Goal: Task Accomplishment & Management: Manage account settings

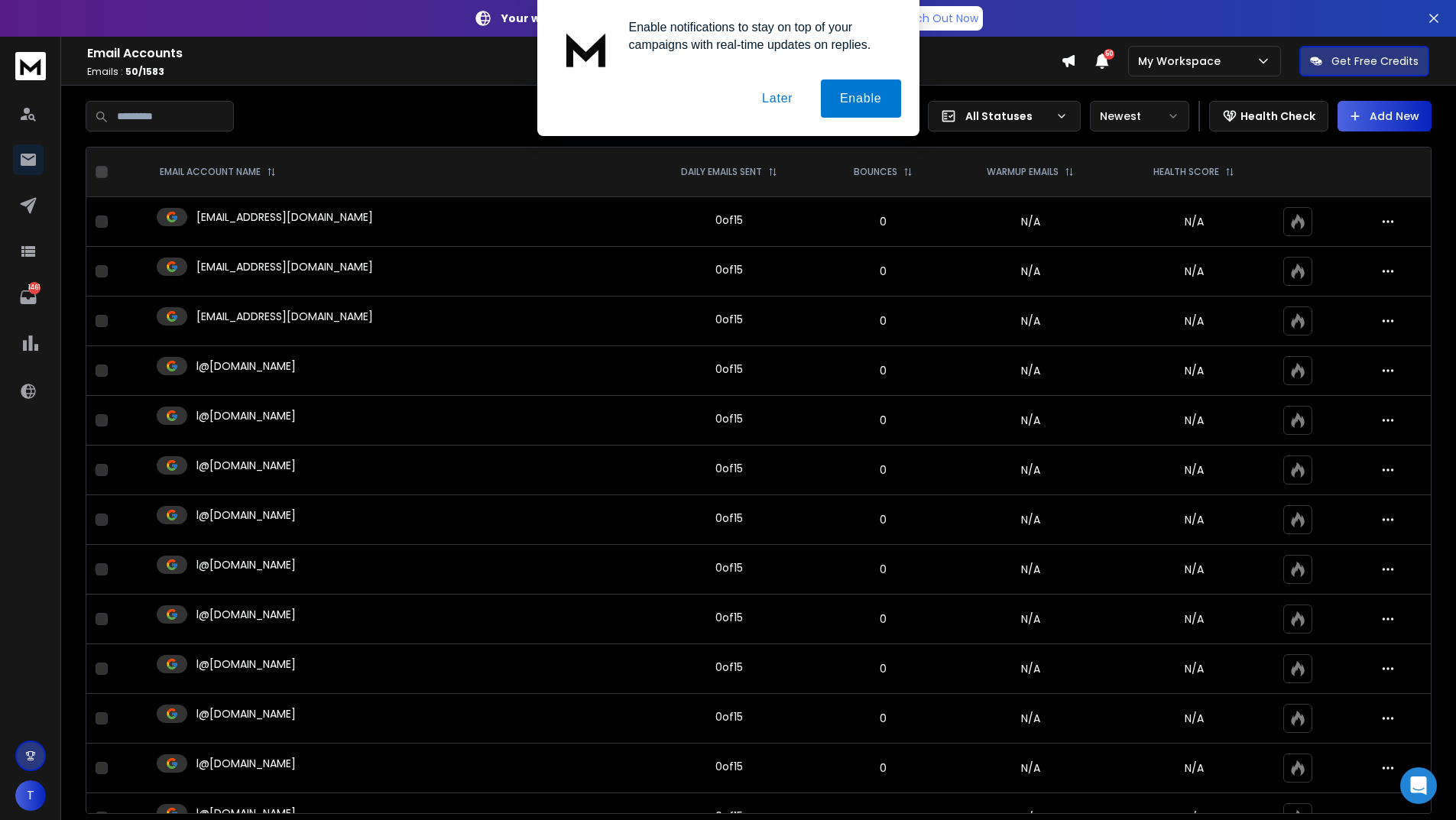
click at [773, 102] on button "Later" at bounding box center [778, 98] width 69 height 38
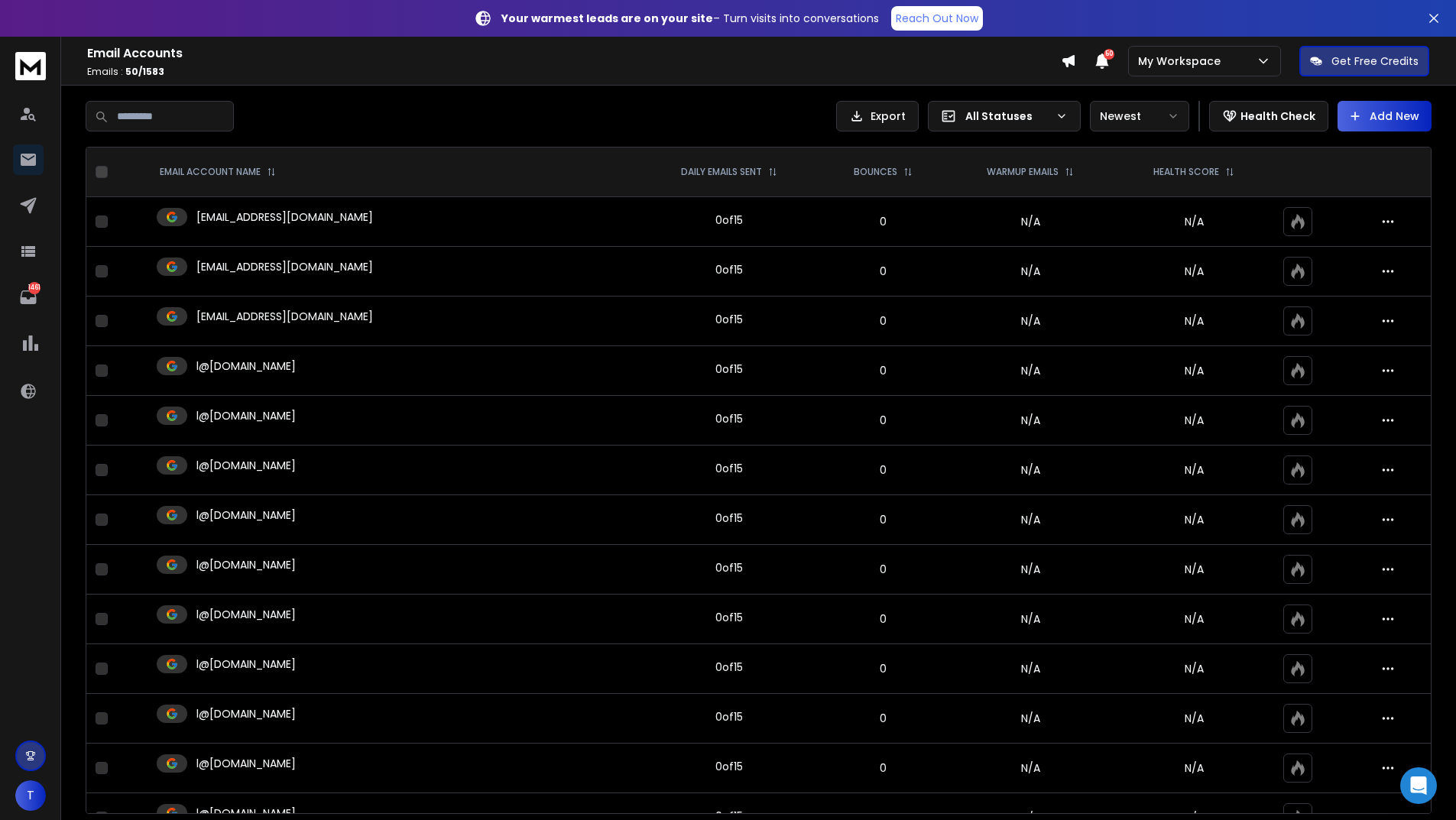
click at [1381, 121] on button "Add New" at bounding box center [1384, 116] width 94 height 30
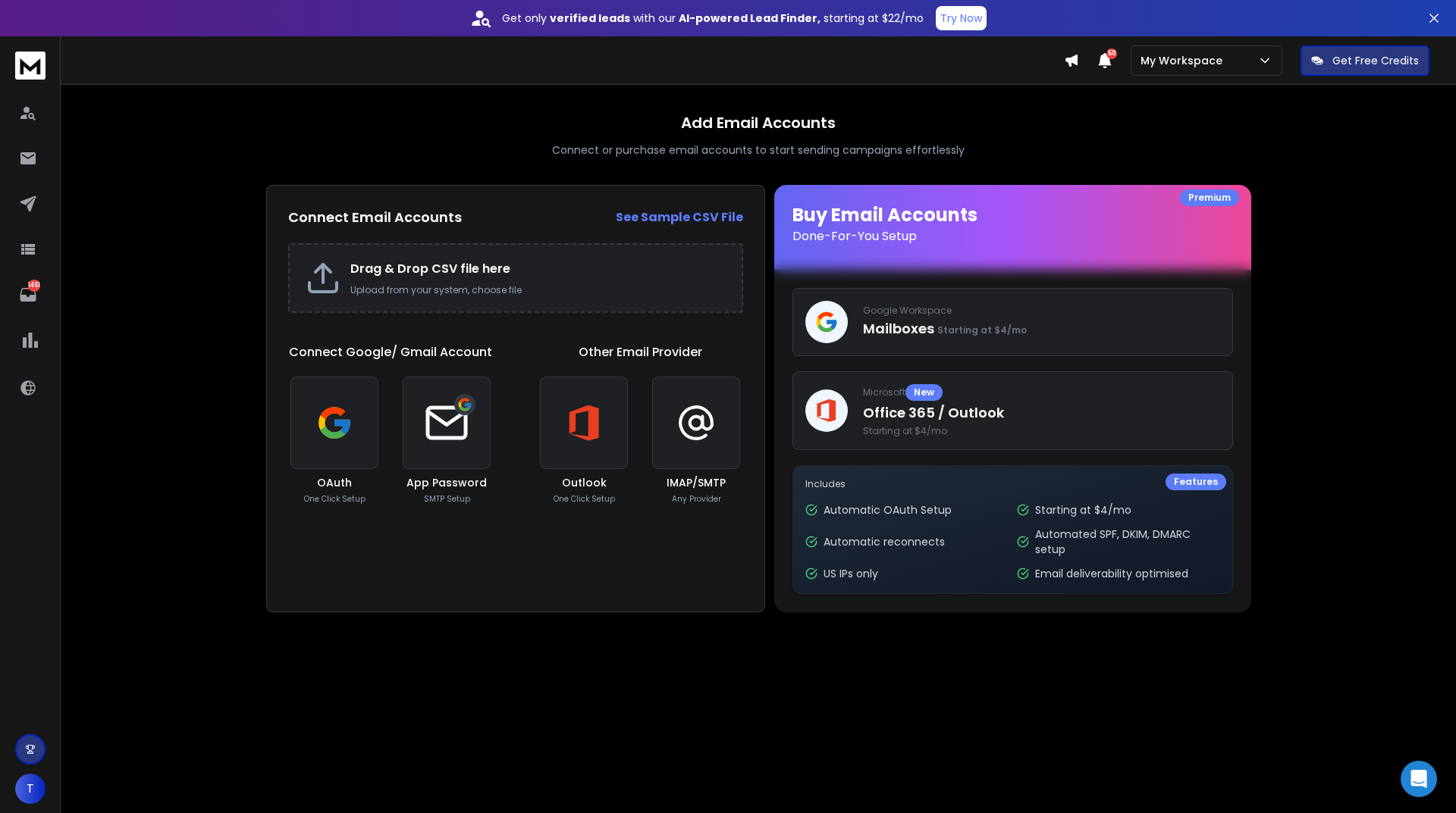
click at [334, 427] on icon at bounding box center [334, 422] width 38 height 46
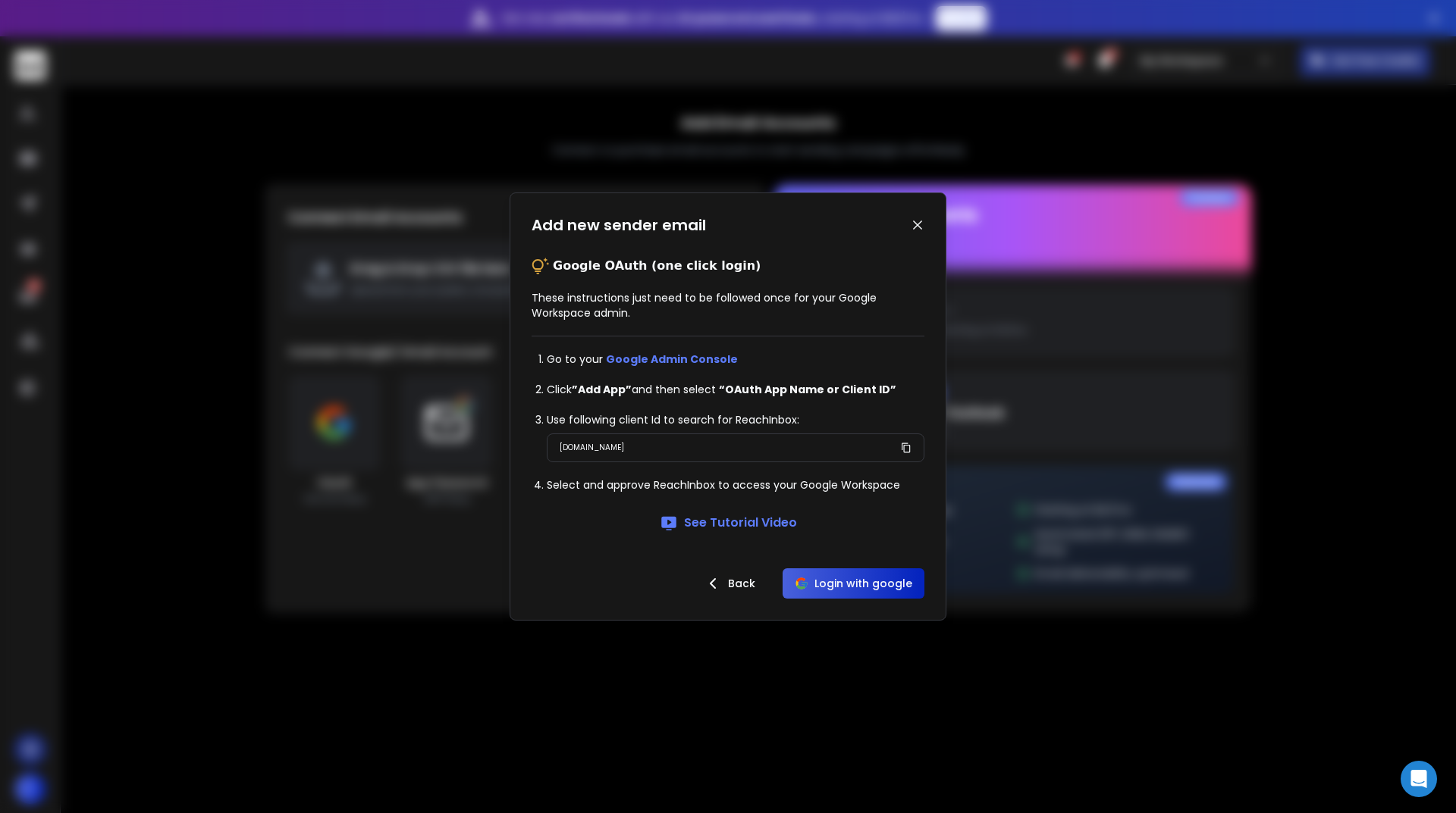
click at [823, 573] on button "Login with google" at bounding box center [852, 583] width 141 height 30
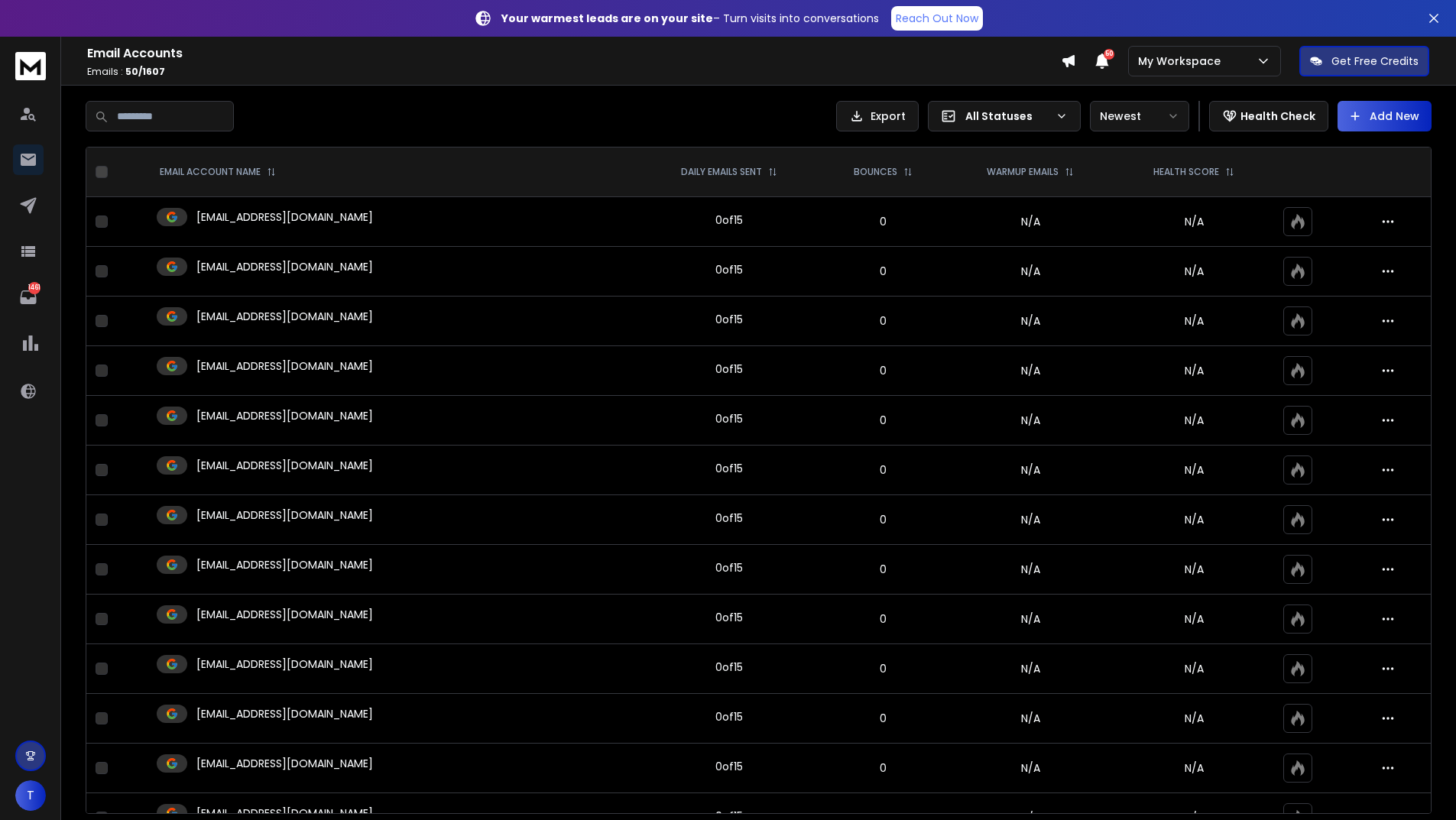
click at [1377, 109] on button "Add New" at bounding box center [1384, 116] width 94 height 30
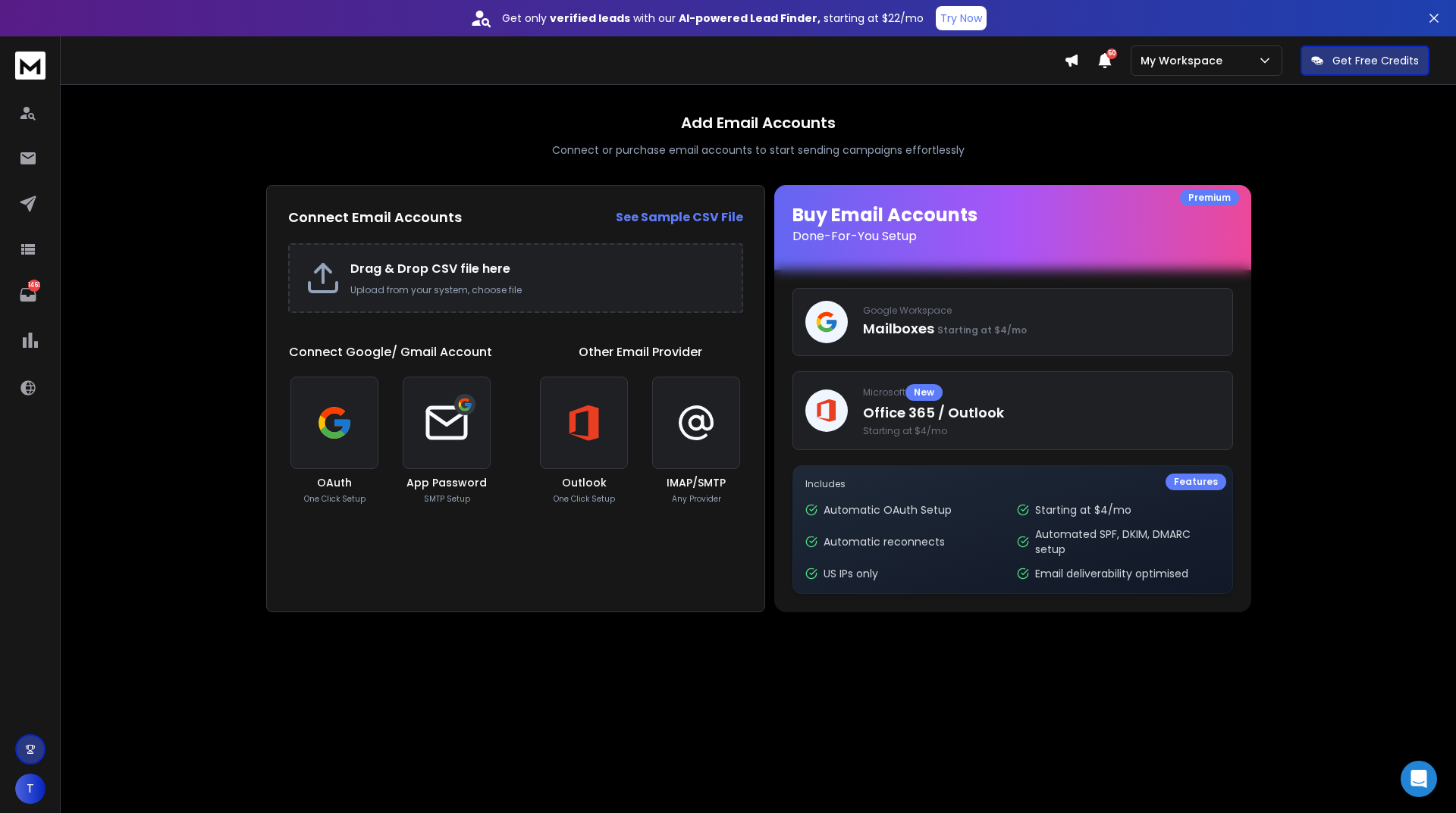
click at [358, 441] on div at bounding box center [334, 422] width 88 height 93
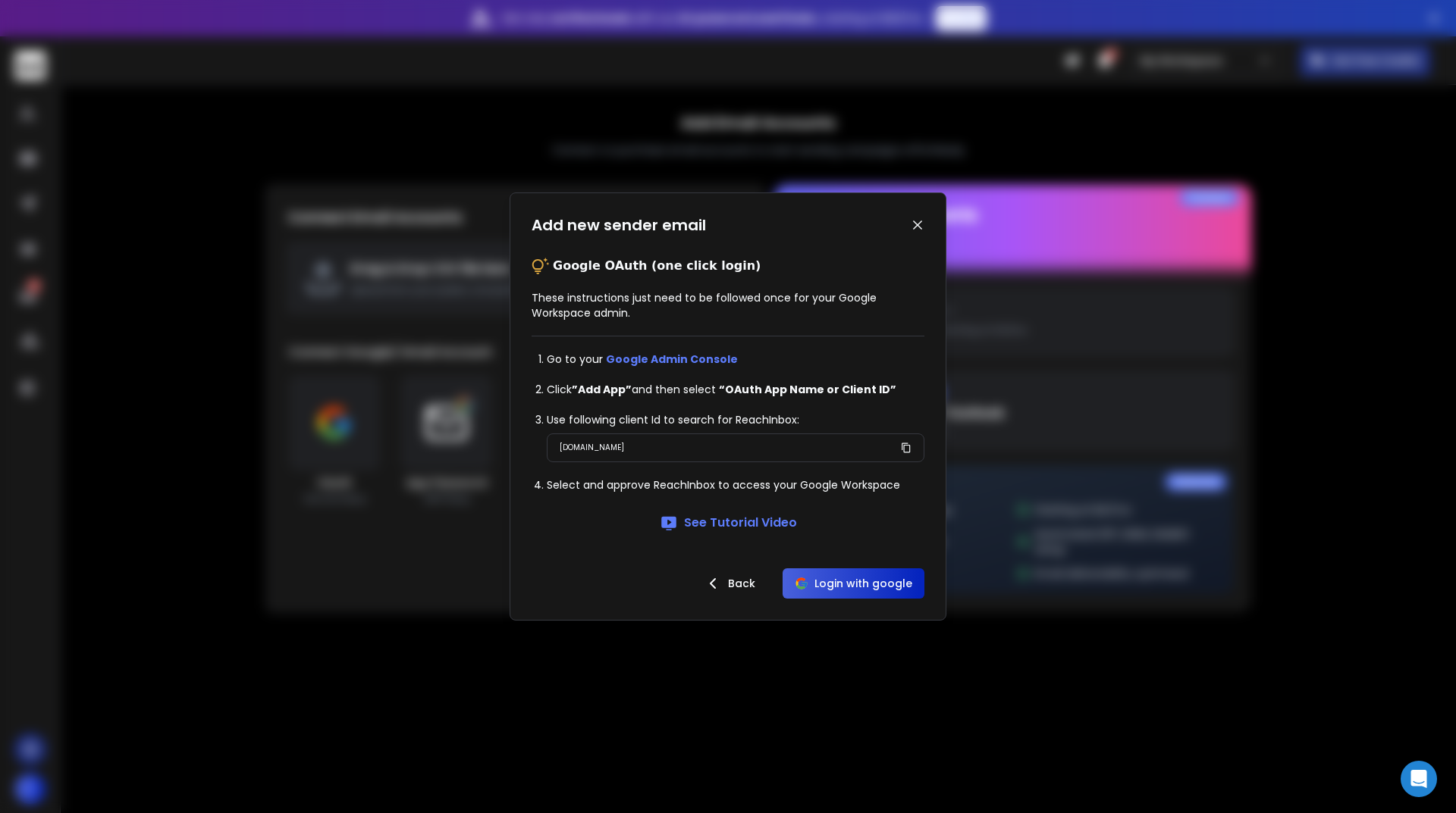
click at [815, 571] on button "Login with google" at bounding box center [852, 583] width 141 height 30
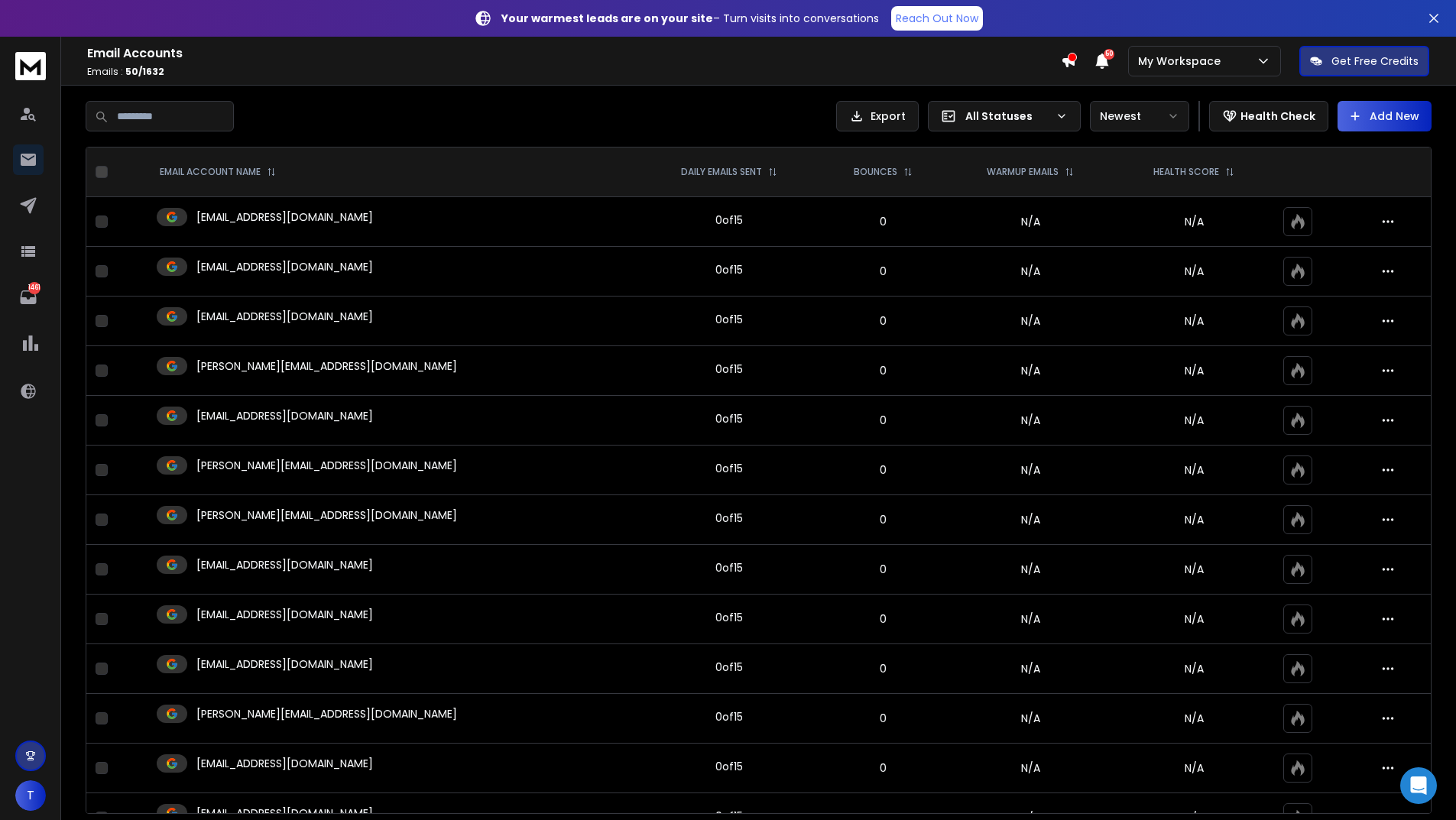
click at [1411, 113] on button "Add New" at bounding box center [1384, 116] width 94 height 30
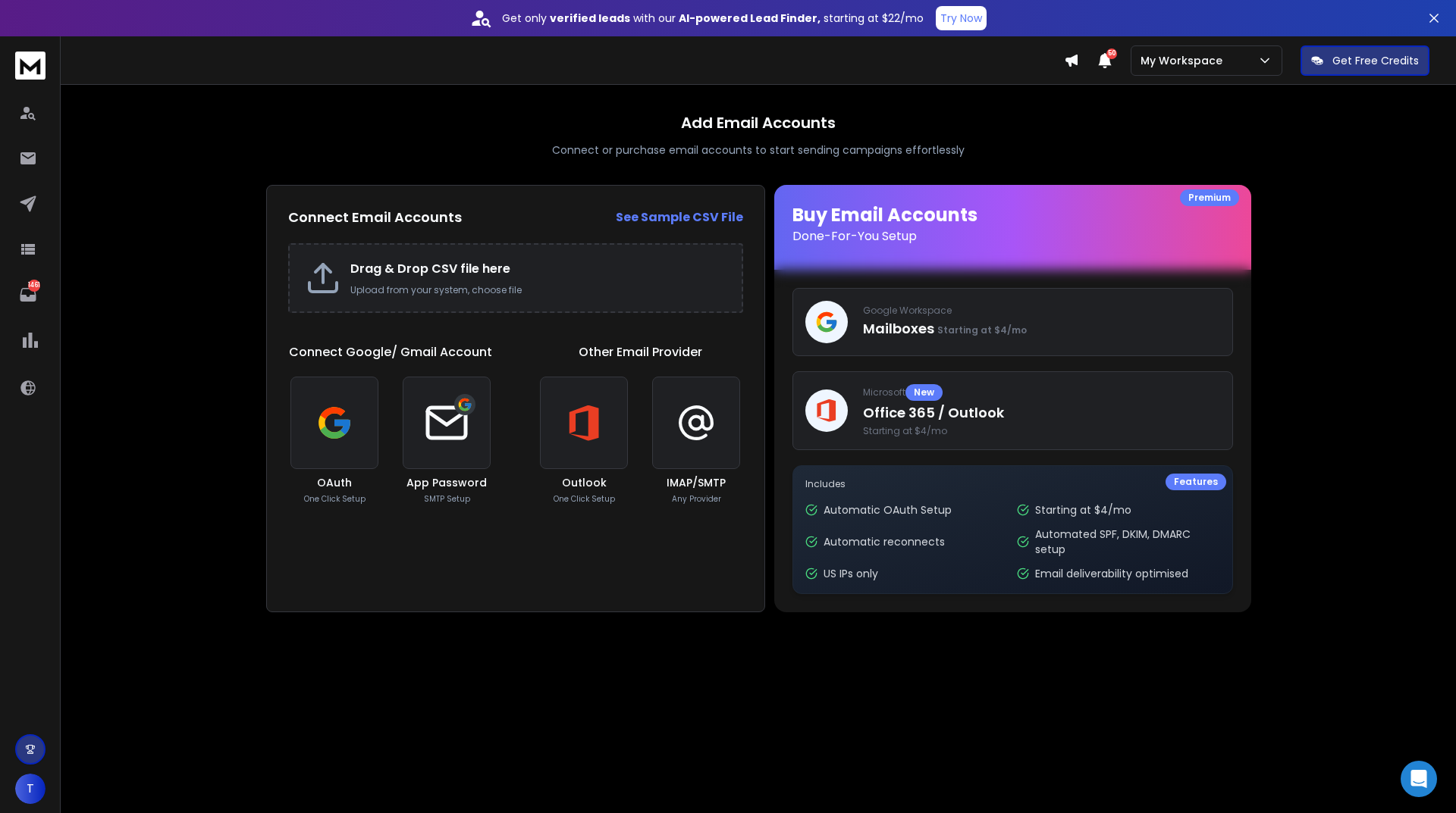
click at [327, 434] on icon at bounding box center [334, 432] width 25 height 13
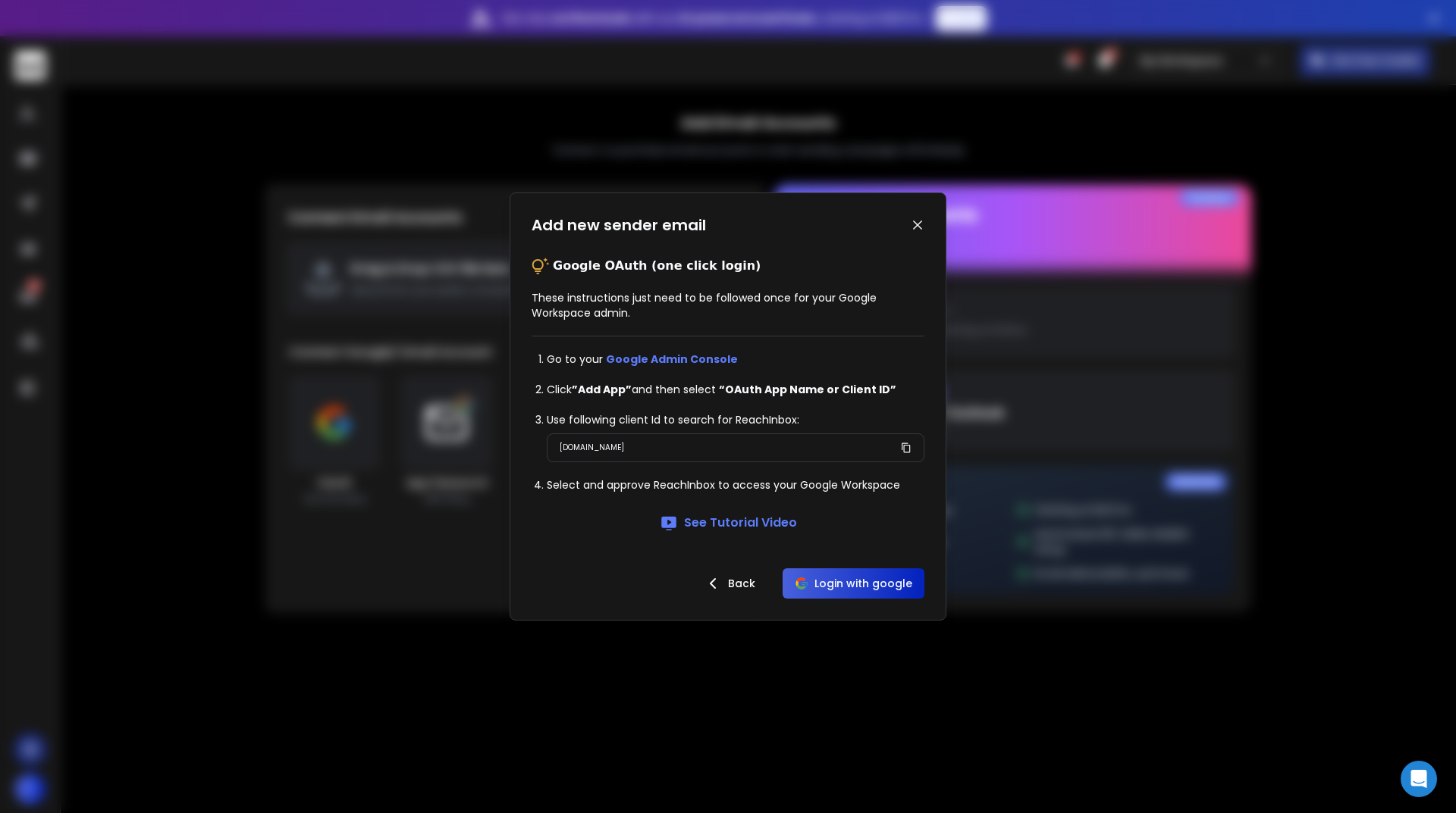
click at [893, 577] on button "Login with google" at bounding box center [852, 583] width 141 height 30
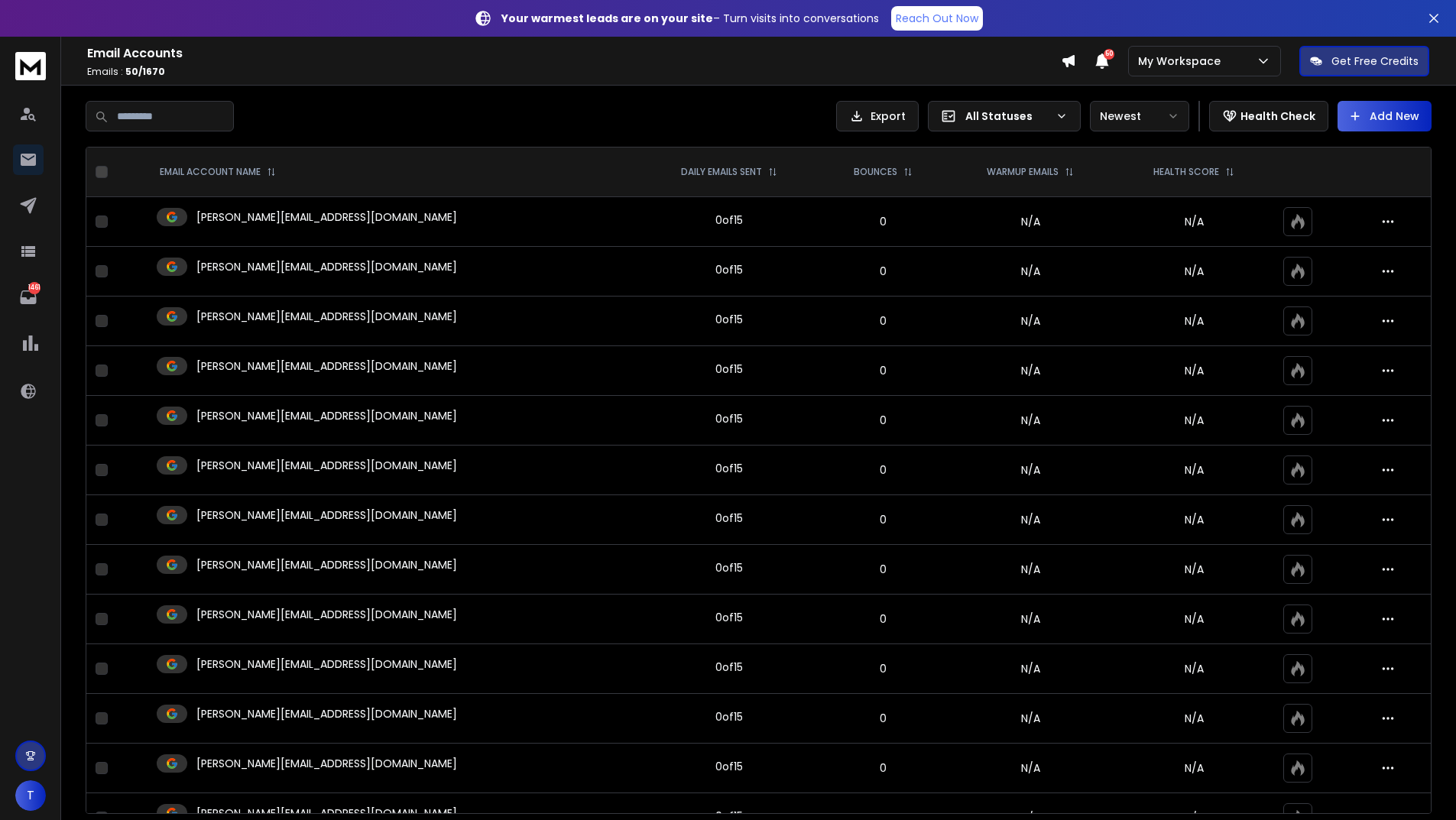
click at [1387, 118] on button "Add New" at bounding box center [1384, 116] width 94 height 30
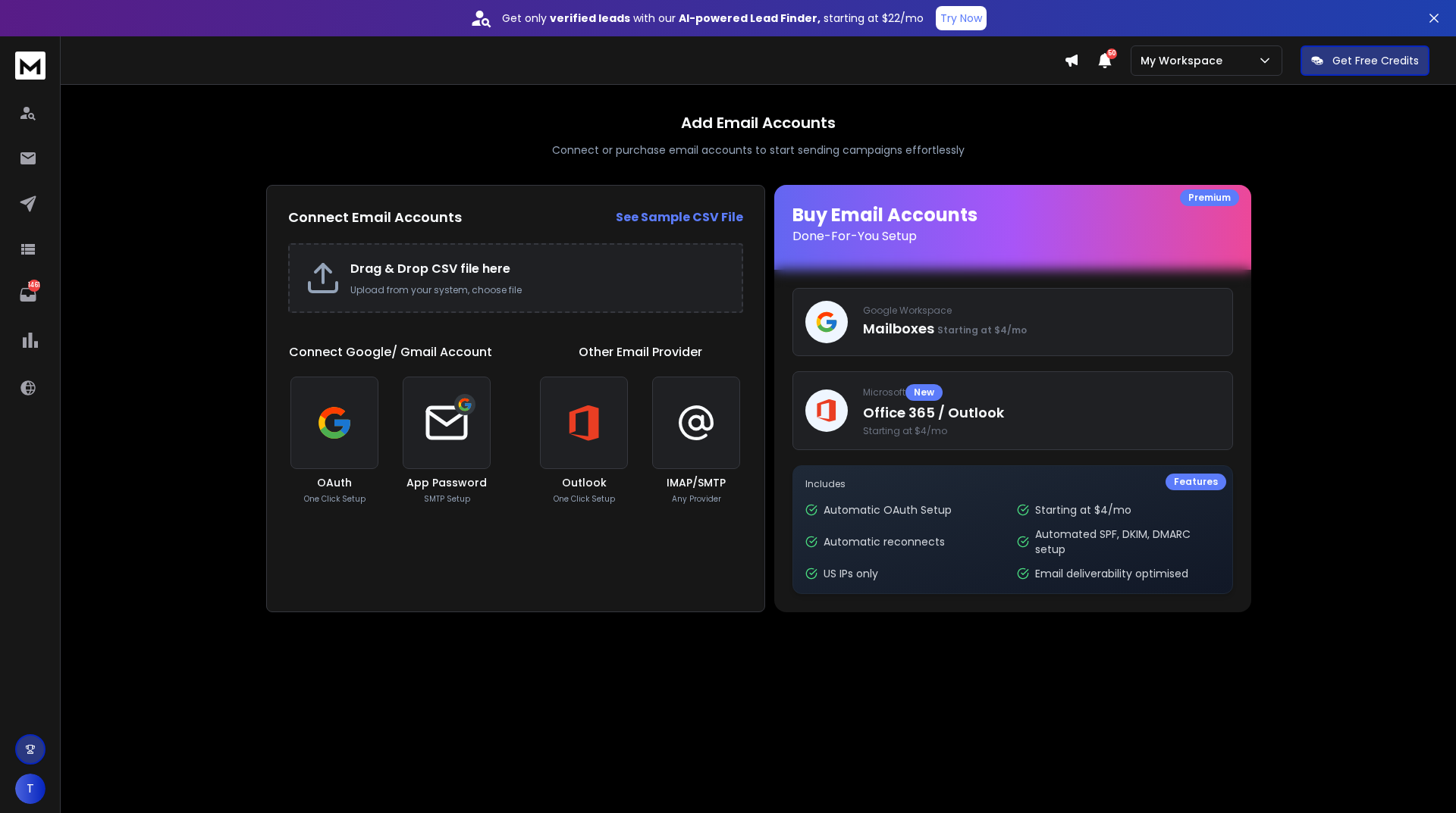
click at [343, 430] on icon at bounding box center [342, 428] width 16 height 16
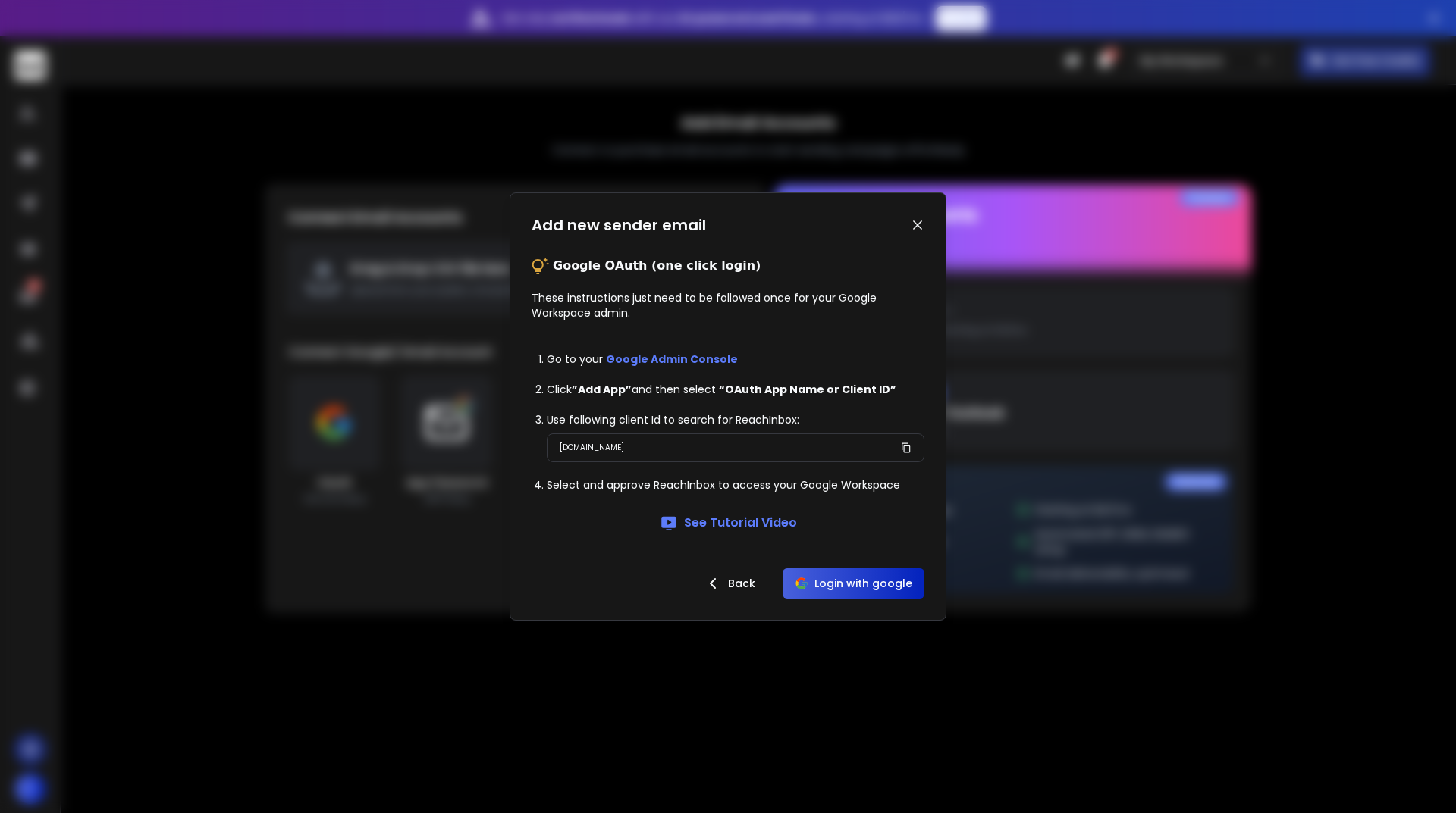
click at [829, 586] on button "Login with google" at bounding box center [852, 583] width 141 height 30
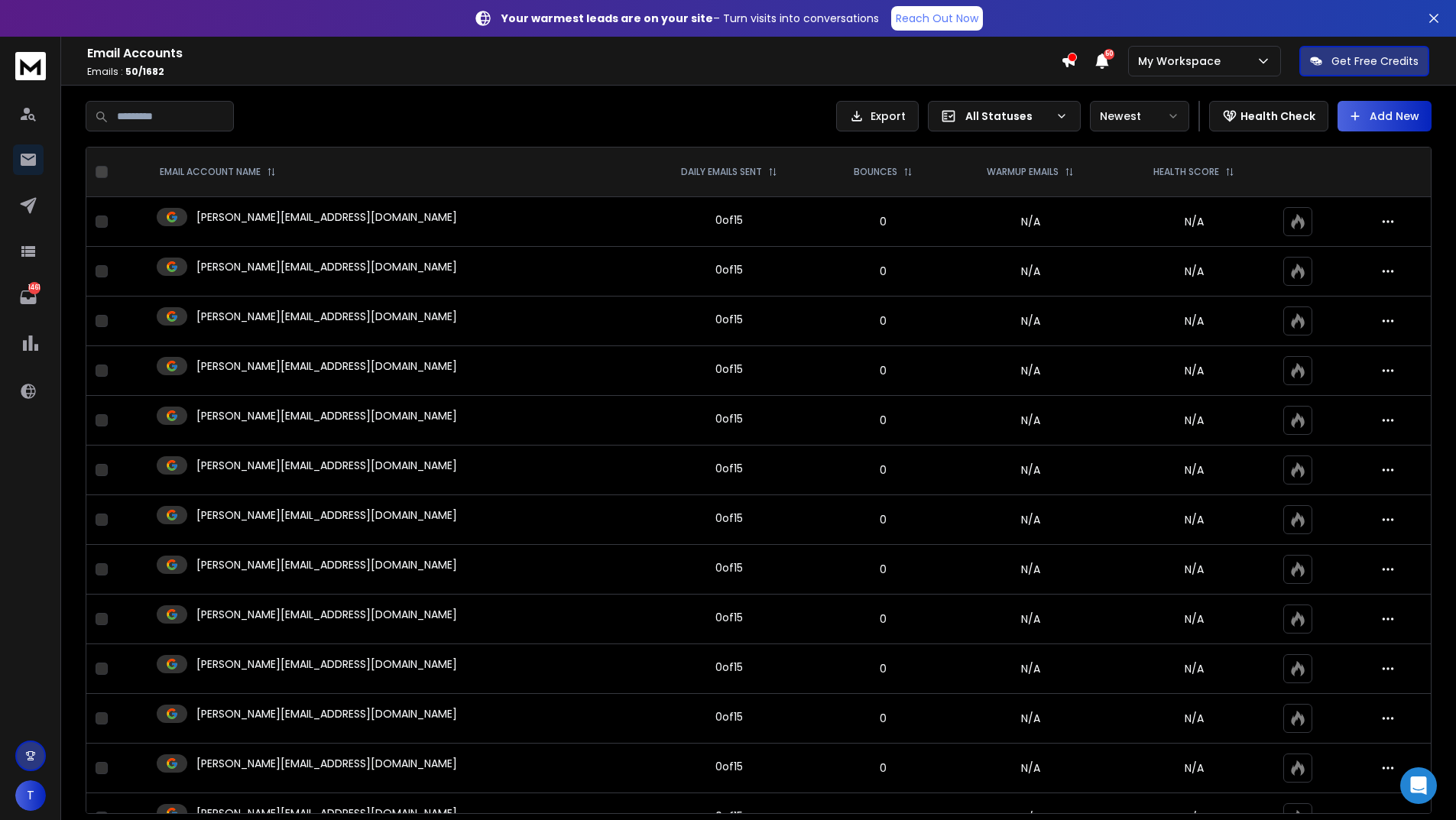
click at [1395, 107] on button "Add New" at bounding box center [1384, 116] width 94 height 30
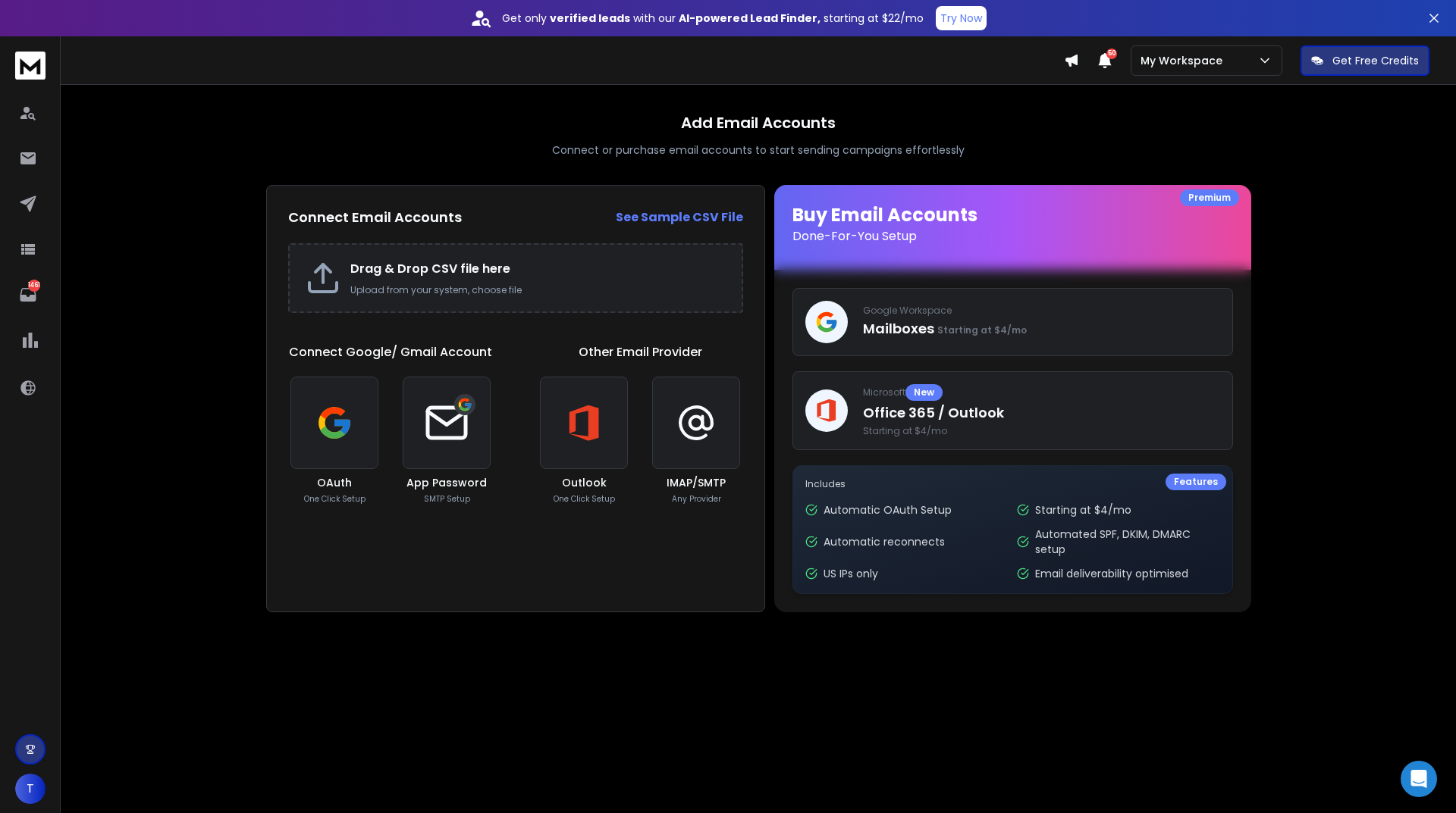
click at [327, 416] on icon at bounding box center [334, 412] width 25 height 12
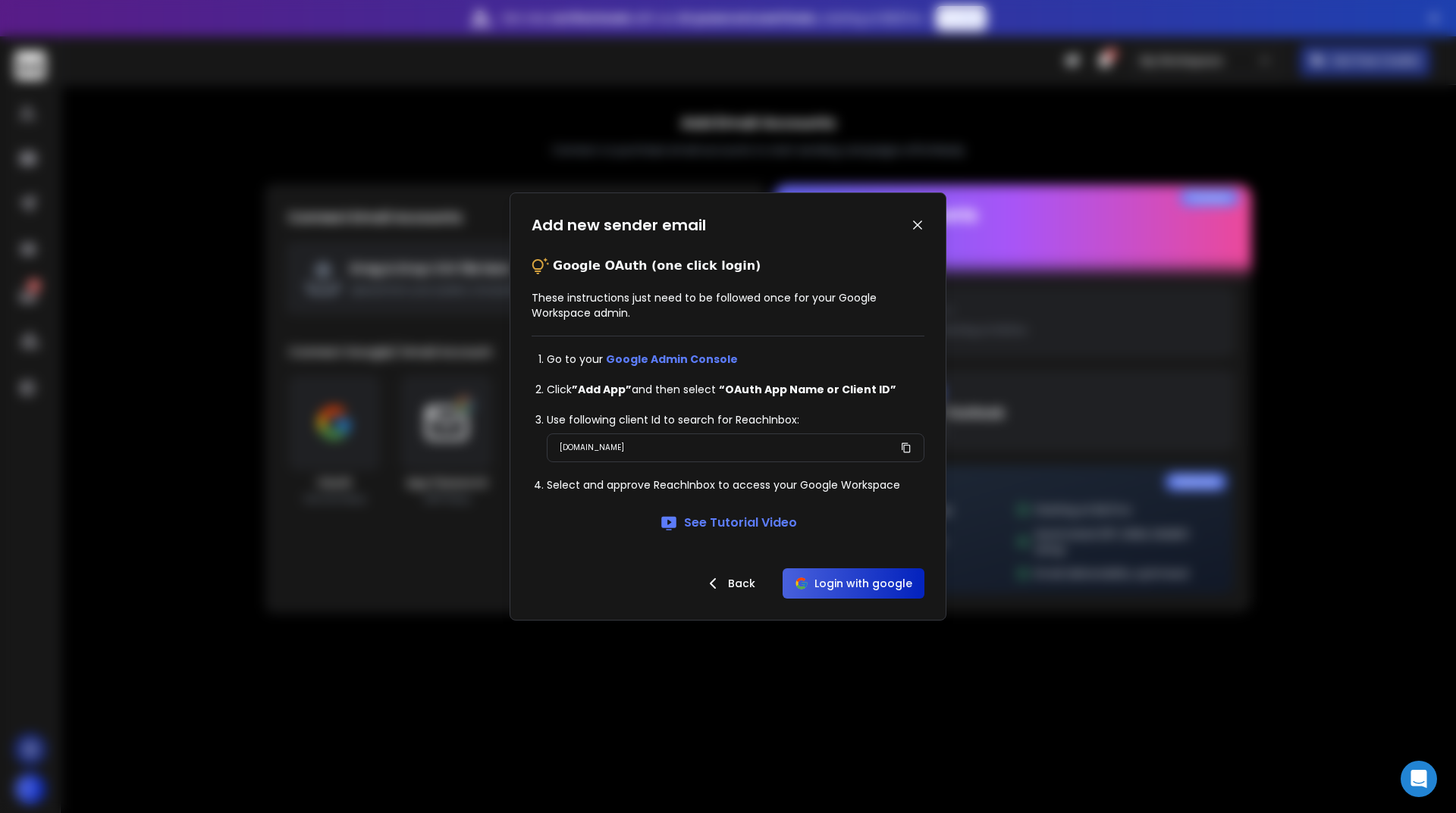
click at [855, 569] on button "Login with google" at bounding box center [852, 583] width 141 height 30
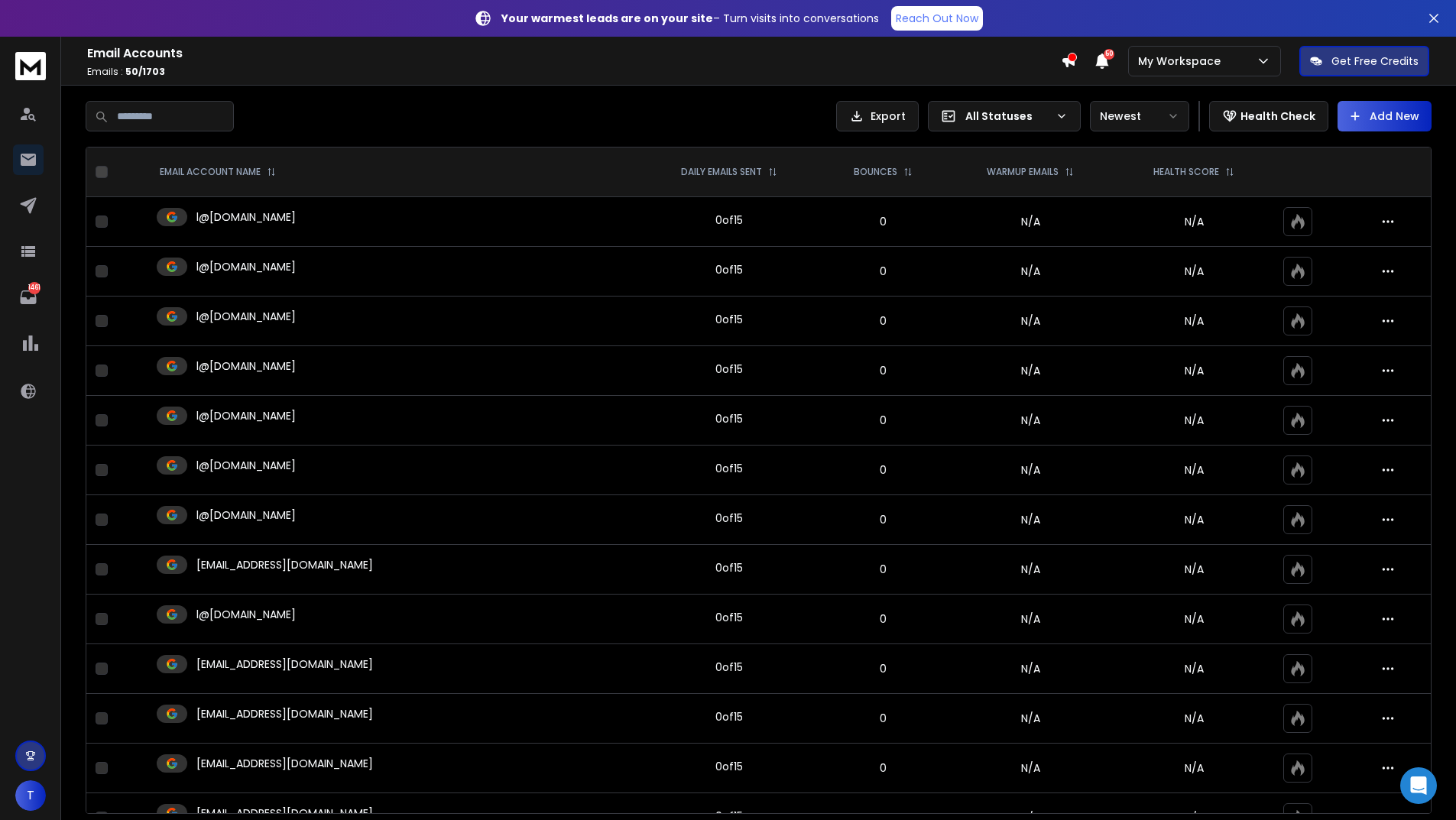
click at [1378, 115] on button "Add New" at bounding box center [1384, 116] width 94 height 30
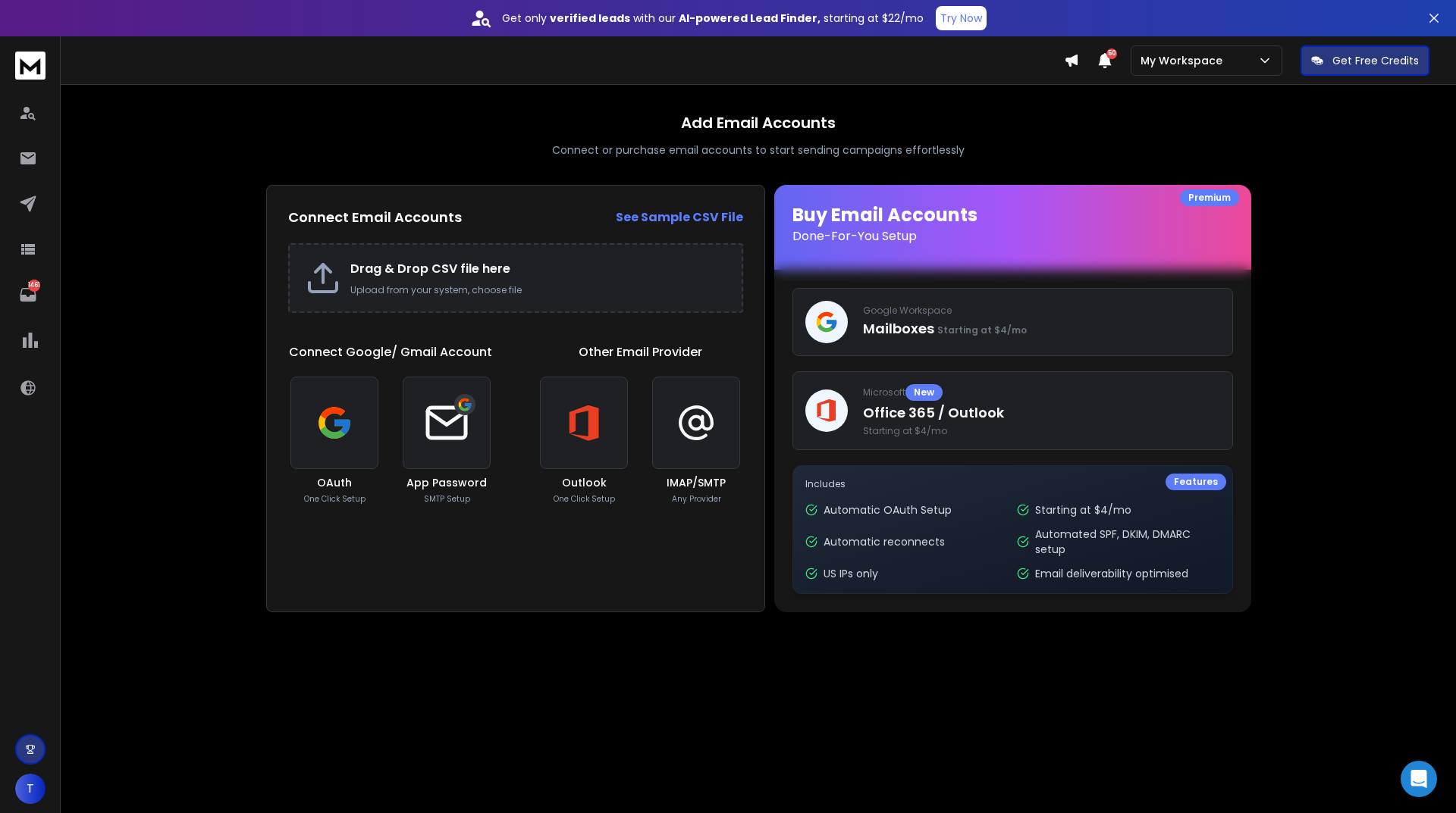
click at [353, 432] on icon at bounding box center [334, 422] width 38 height 46
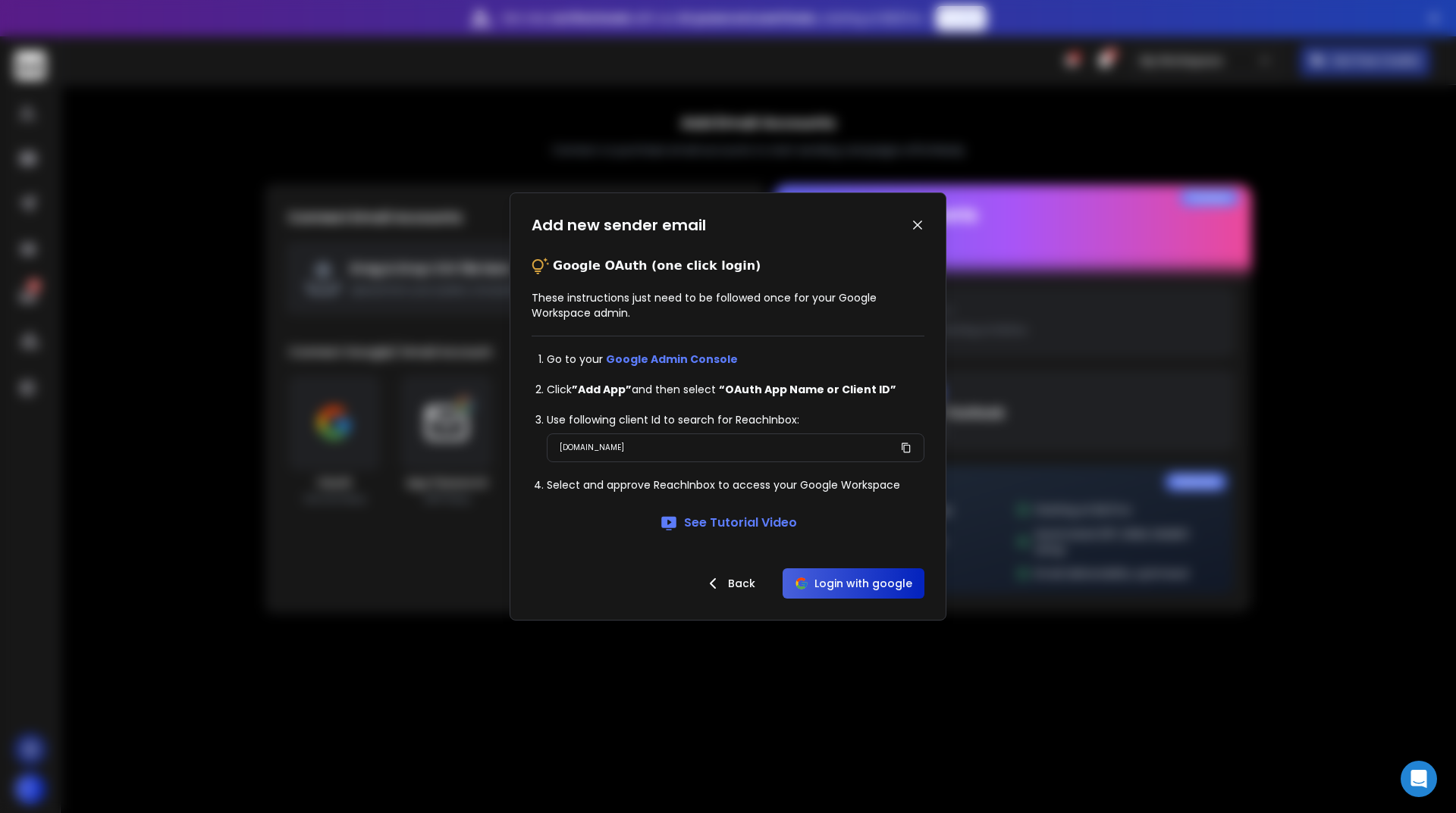
click at [831, 584] on button "Login with google" at bounding box center [852, 583] width 141 height 30
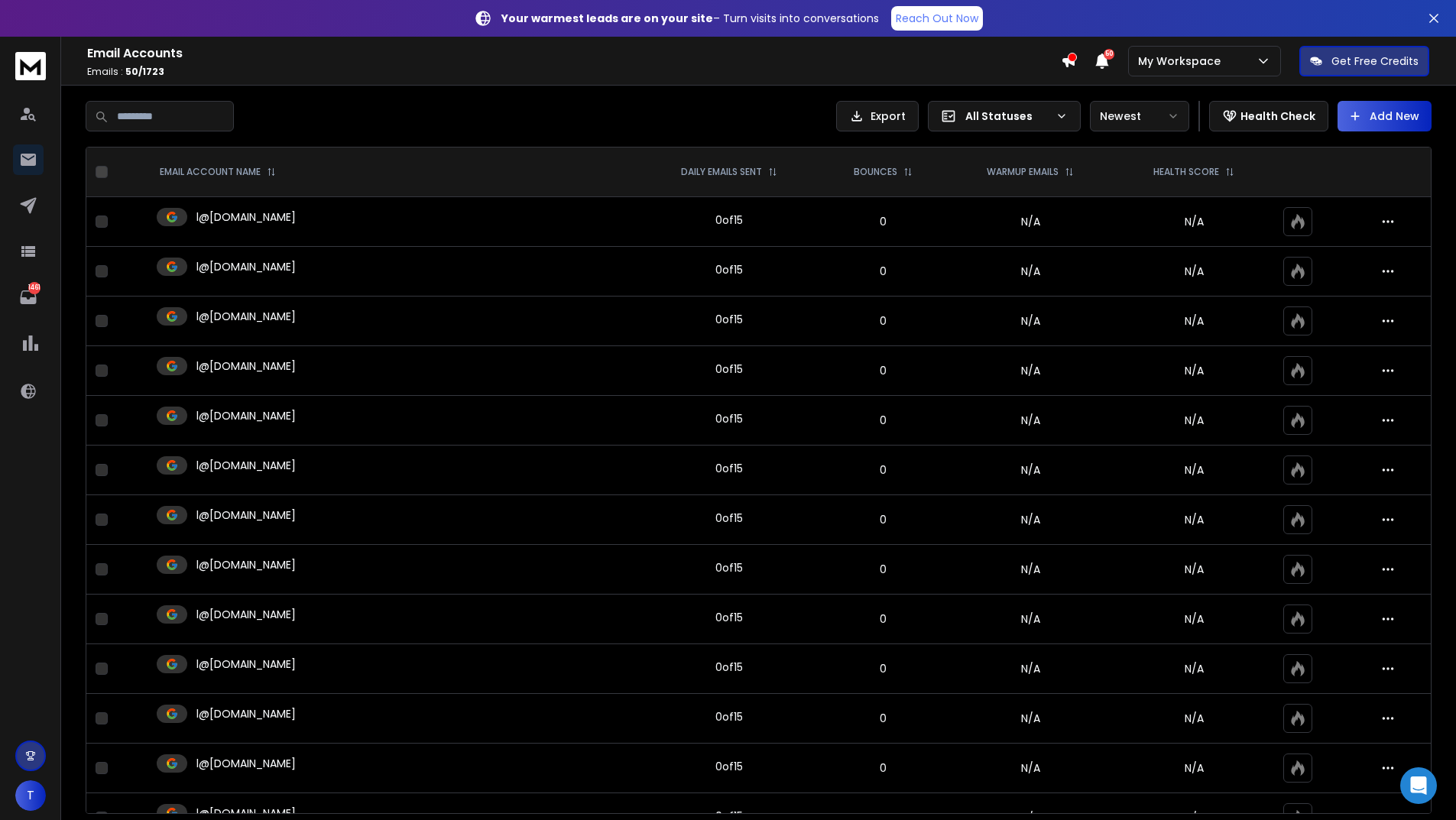
click at [1360, 121] on button "Add New" at bounding box center [1384, 116] width 94 height 30
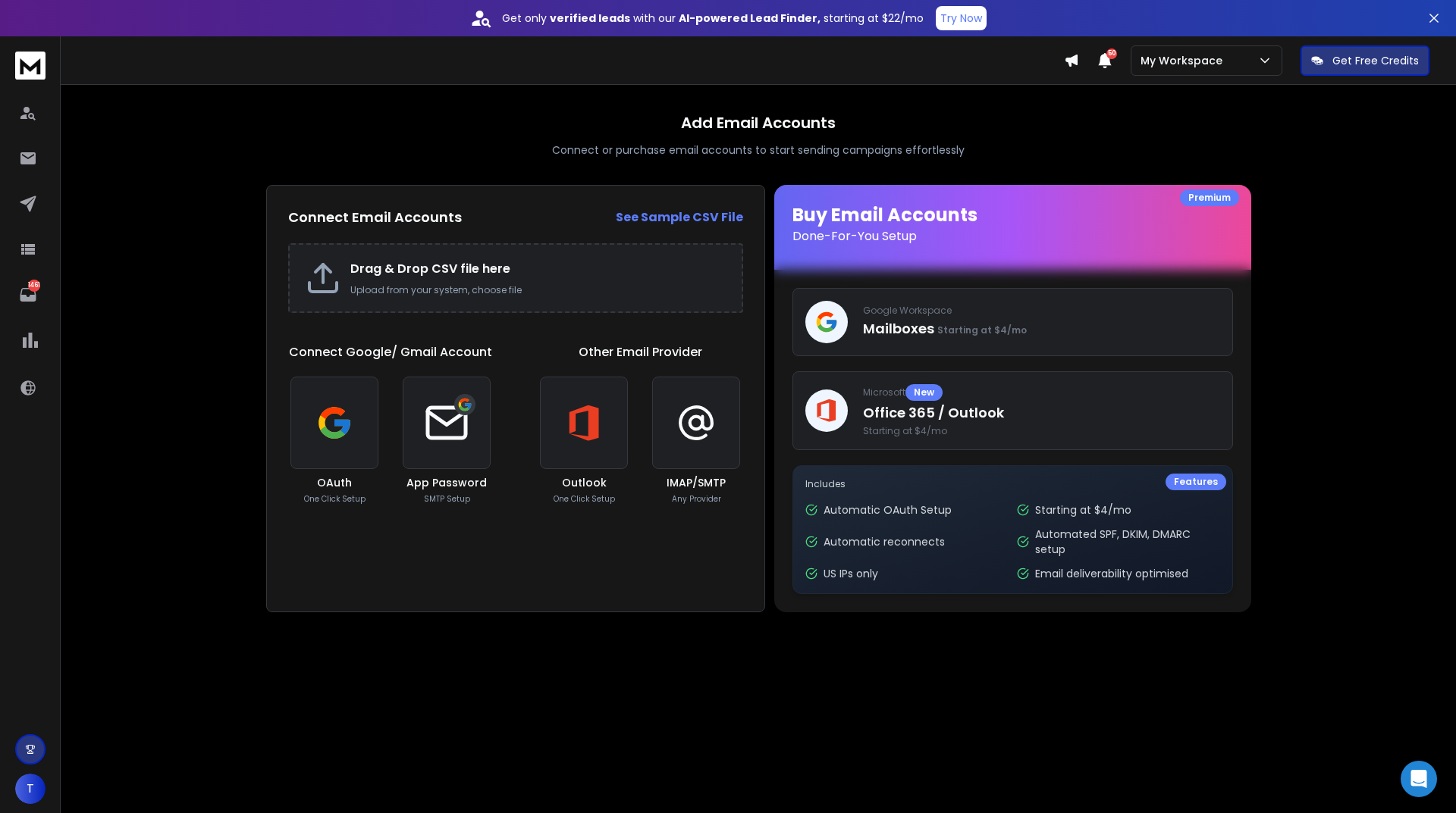
click at [357, 428] on div at bounding box center [334, 422] width 88 height 93
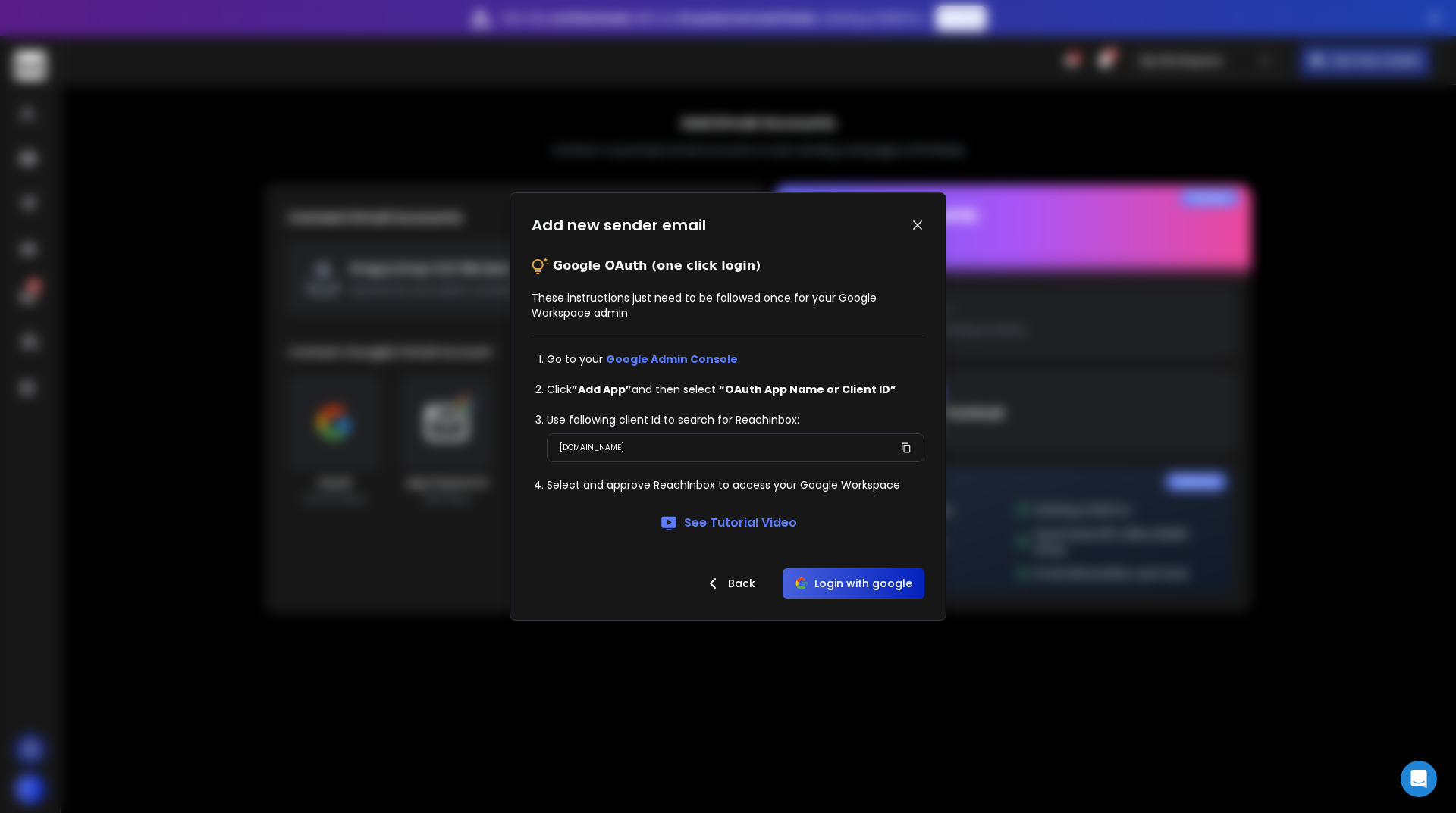
click at [854, 580] on button "Login with google" at bounding box center [852, 583] width 141 height 30
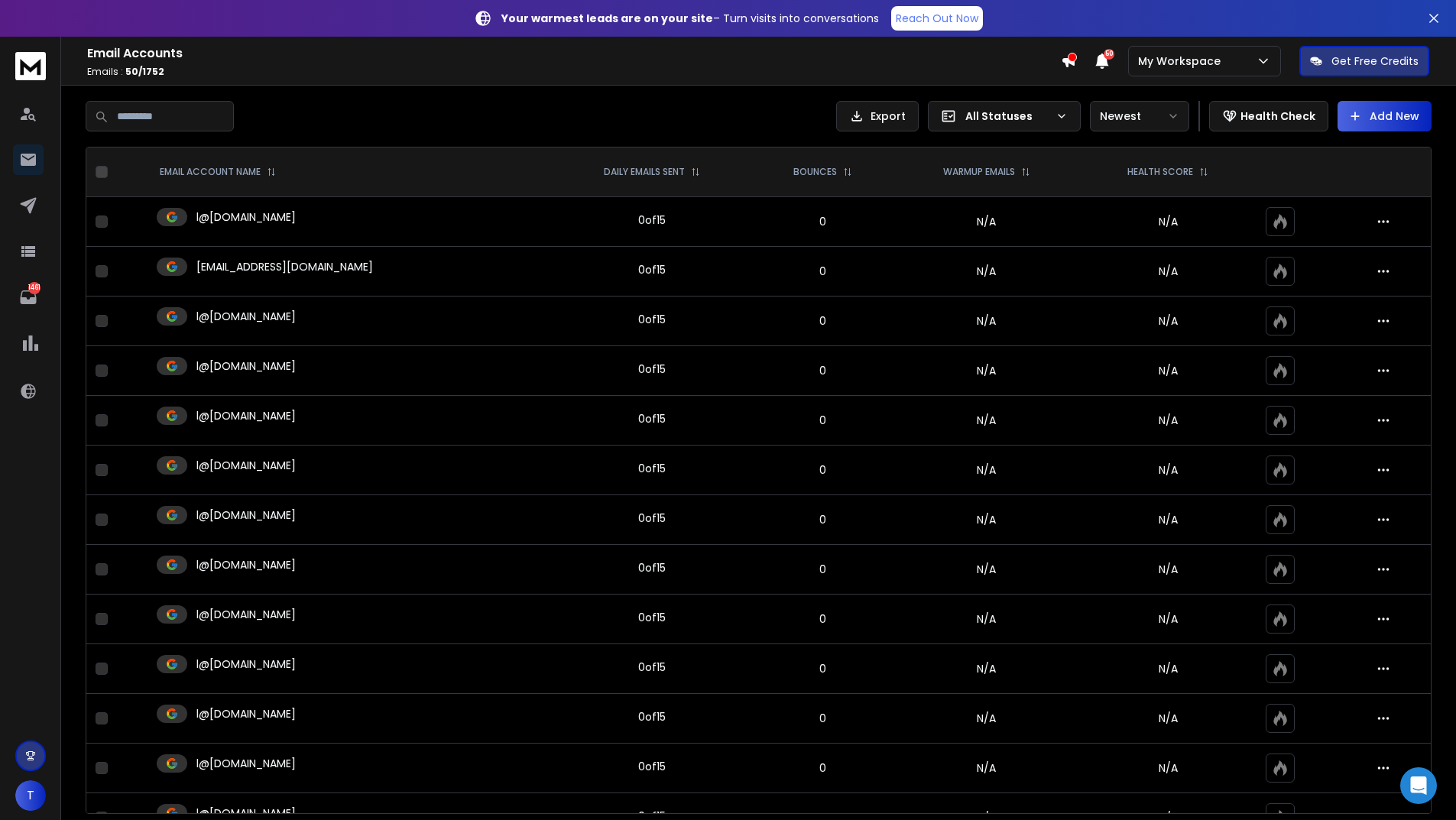
click at [1409, 106] on button "Add New" at bounding box center [1384, 116] width 94 height 30
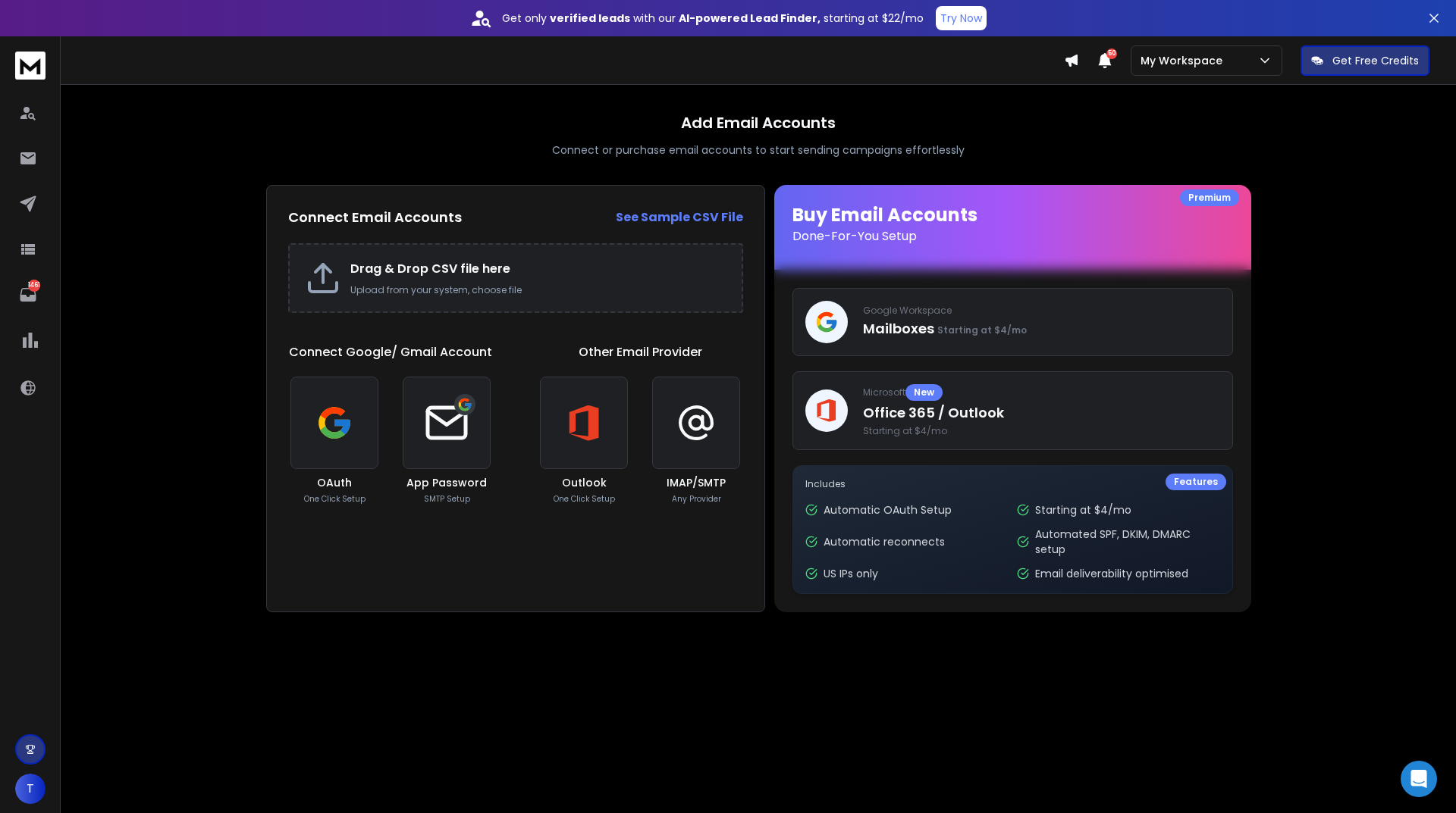
click at [366, 421] on div at bounding box center [334, 422] width 88 height 93
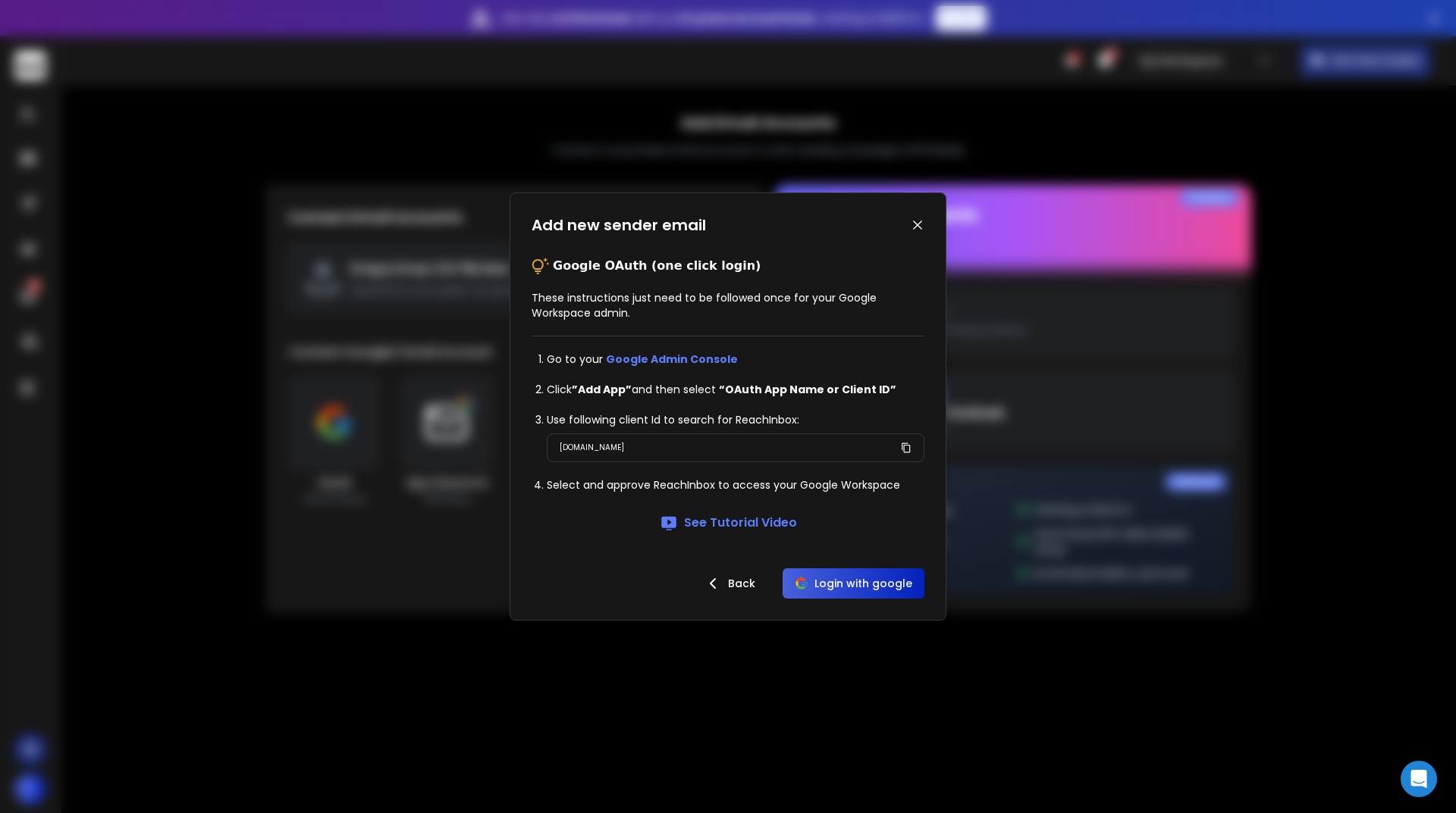
drag, startPoint x: 862, startPoint y: 574, endPoint x: 863, endPoint y: 597, distance: 23.0
click at [863, 578] on button "Login with google" at bounding box center [852, 583] width 141 height 30
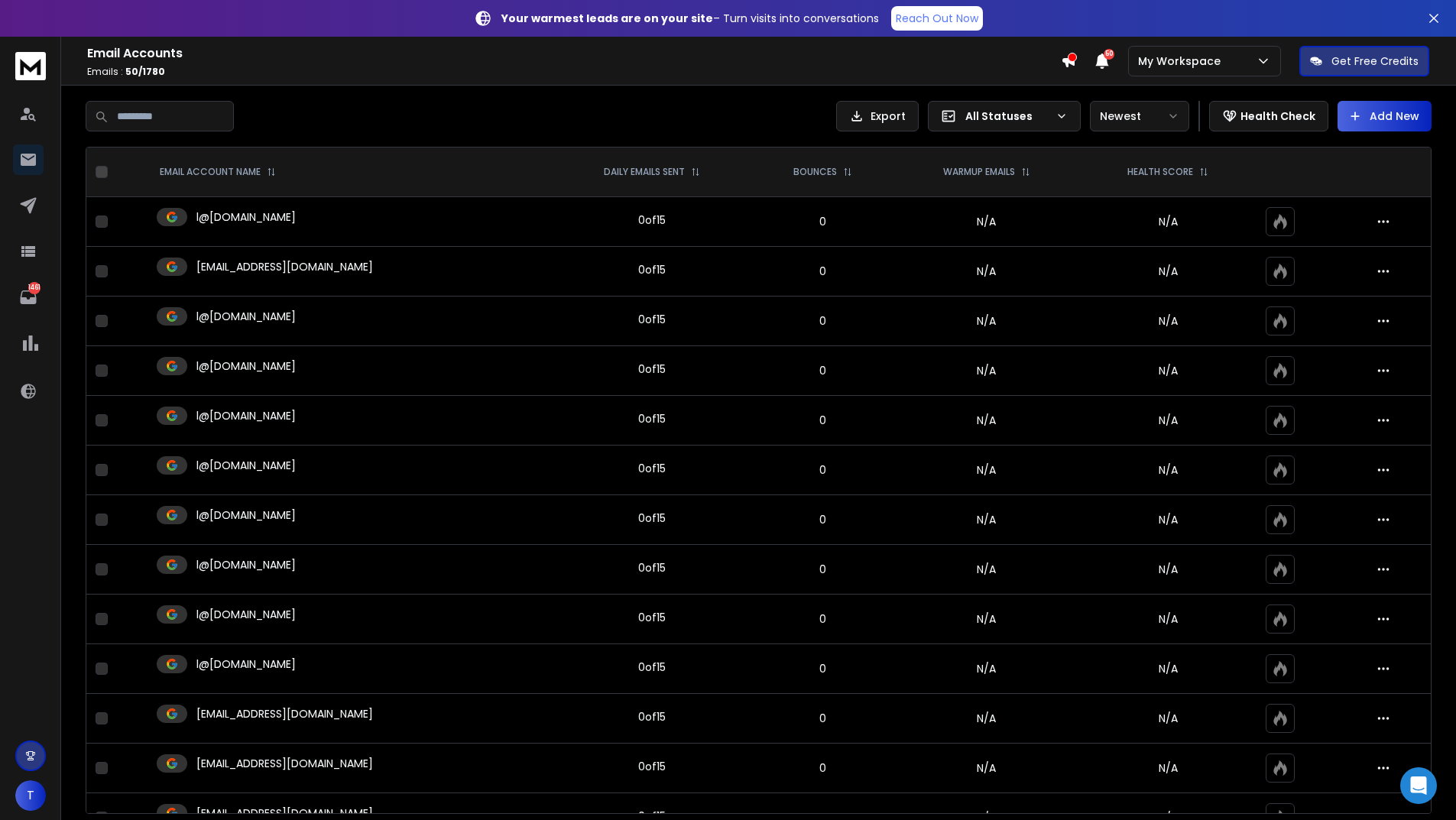
click at [1391, 120] on button "Add New" at bounding box center [1384, 116] width 94 height 30
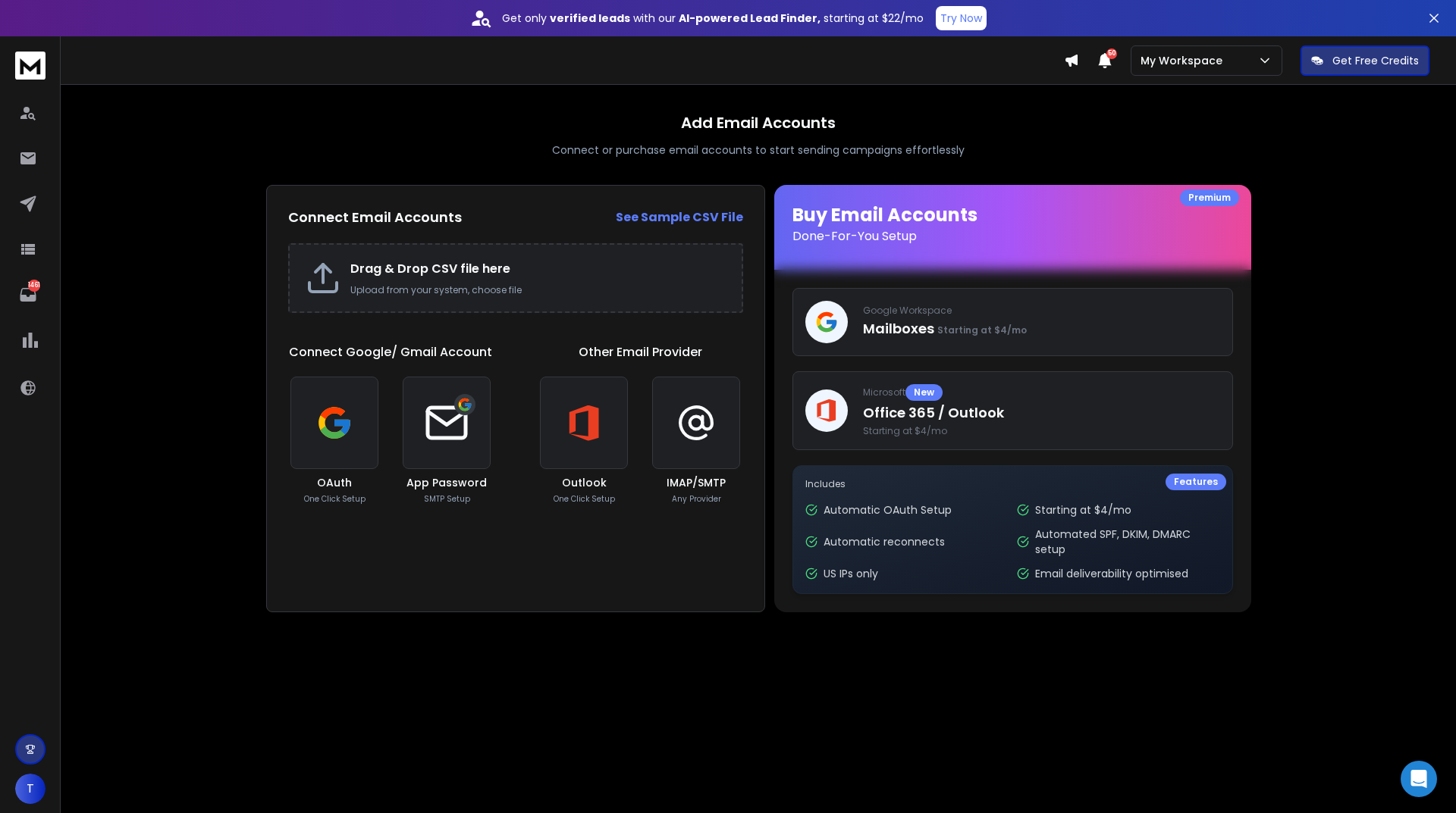
click at [350, 429] on icon at bounding box center [342, 428] width 16 height 16
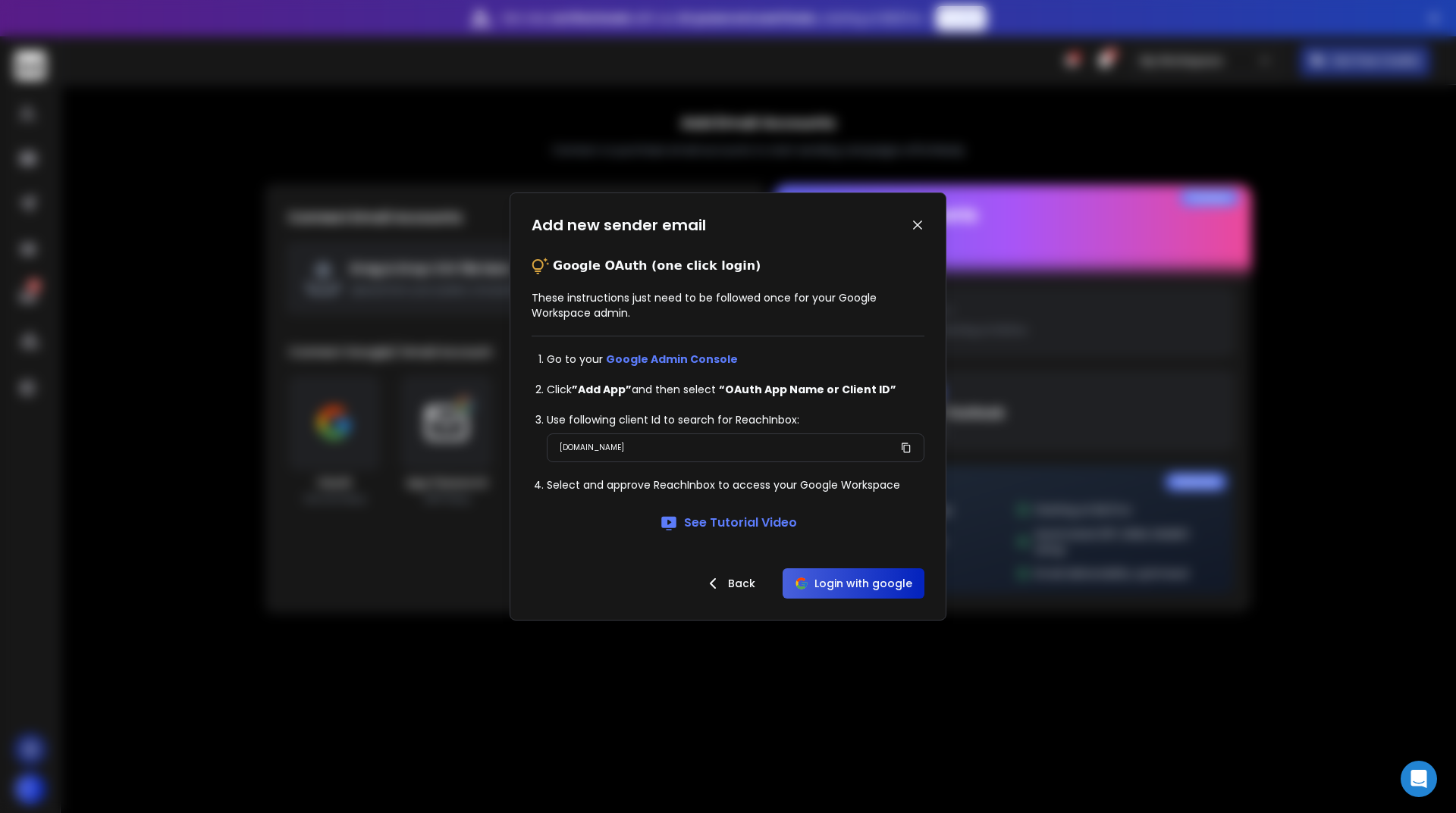
click at [819, 584] on button "Login with google" at bounding box center [852, 583] width 141 height 30
